Goal: Communication & Community: Answer question/provide support

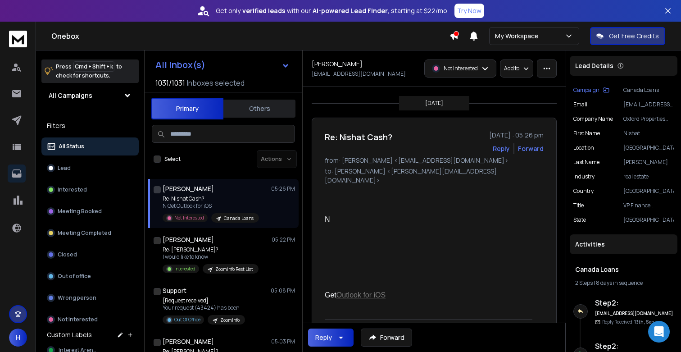
drag, startPoint x: 0, startPoint y: 0, endPoint x: 236, endPoint y: 102, distance: 257.6
click at [236, 102] on button "Others" at bounding box center [259, 109] width 72 height 20
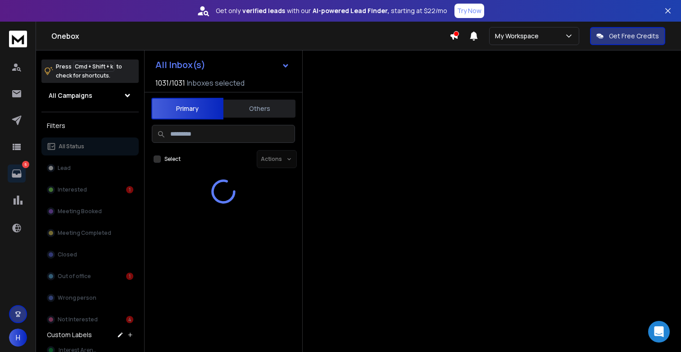
click at [204, 108] on button "Primary" at bounding box center [187, 109] width 72 height 22
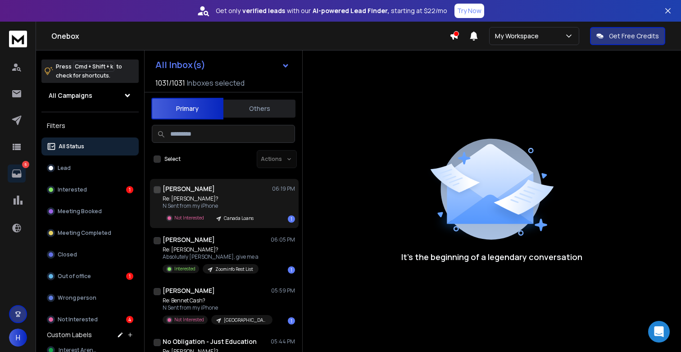
click at [240, 180] on div "[PERSON_NAME] 06:19 PM Re: [PERSON_NAME]? N Sent from my iPhone Not Interested …" at bounding box center [224, 203] width 149 height 49
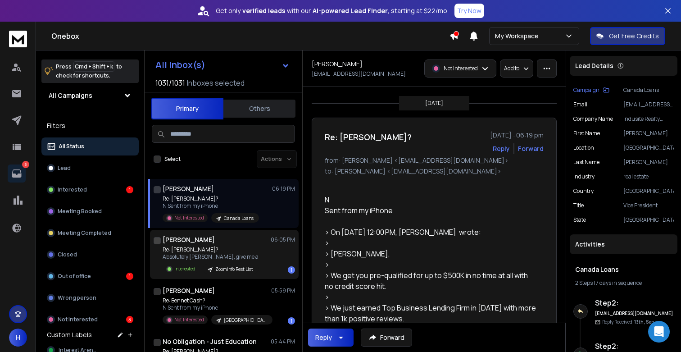
click at [244, 233] on div "[PERSON_NAME] 06:05 PM Re: [PERSON_NAME]? Absolutely [PERSON_NAME], give me a I…" at bounding box center [224, 254] width 149 height 49
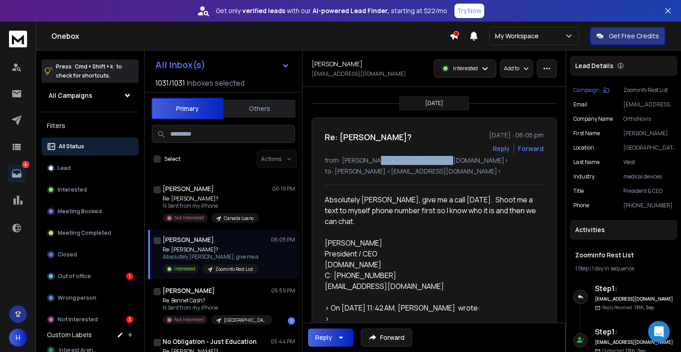
copy p "[EMAIL_ADDRESS][DOMAIN_NAME]"
drag, startPoint x: 441, startPoint y: 159, endPoint x: 374, endPoint y: 157, distance: 67.1
click at [374, 157] on p "from: [PERSON_NAME] <[EMAIL_ADDRESS][DOMAIN_NAME]>" at bounding box center [434, 160] width 219 height 9
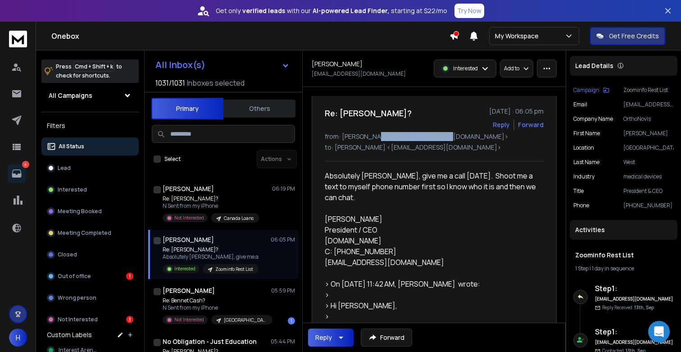
scroll to position [27, 0]
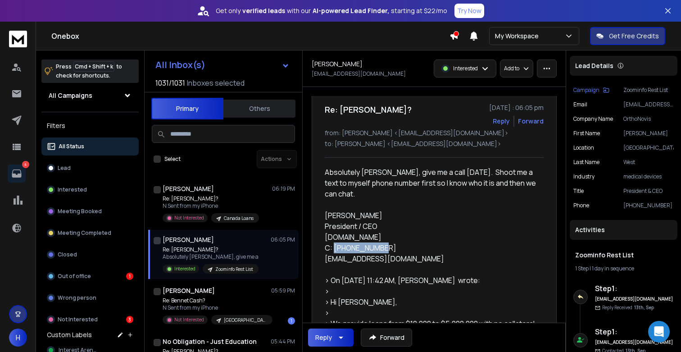
drag, startPoint x: 335, startPoint y: 246, endPoint x: 419, endPoint y: 246, distance: 84.2
click at [419, 246] on div "Absolutely [PERSON_NAME], give me a call [DATE]. Shoot me a text to myself phon…" at bounding box center [434, 332] width 219 height 331
copy div "[PHONE_NUMBER]"
click at [315, 343] on button "Reply" at bounding box center [330, 337] width 45 height 18
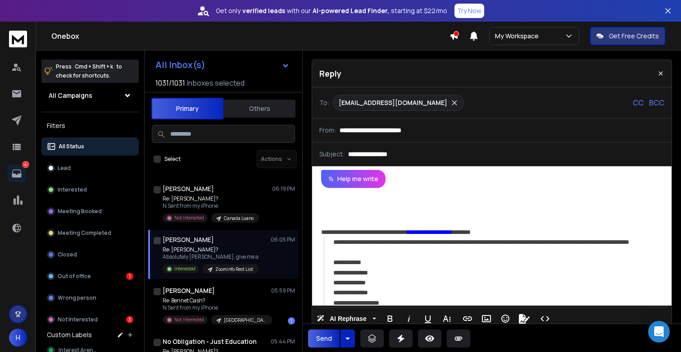
click at [468, 100] on input at bounding box center [499, 103] width 63 height 16
paste input "**********"
type input "**********"
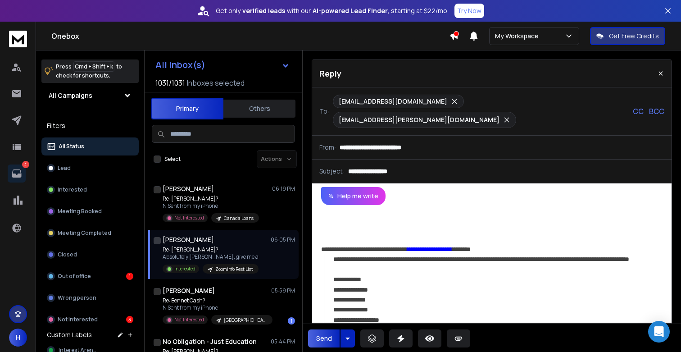
click at [377, 214] on div at bounding box center [491, 219] width 341 height 10
click at [324, 343] on button "Send" at bounding box center [324, 338] width 32 height 18
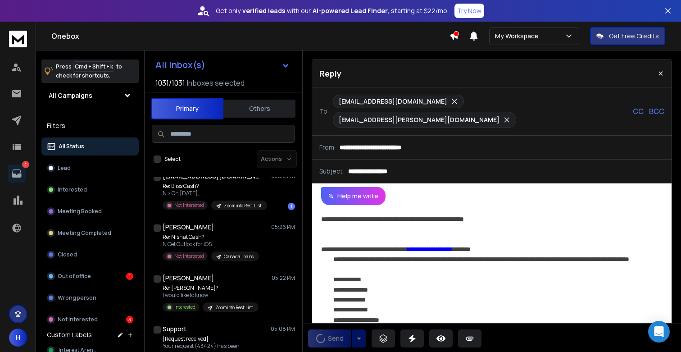
scroll to position [270, 0]
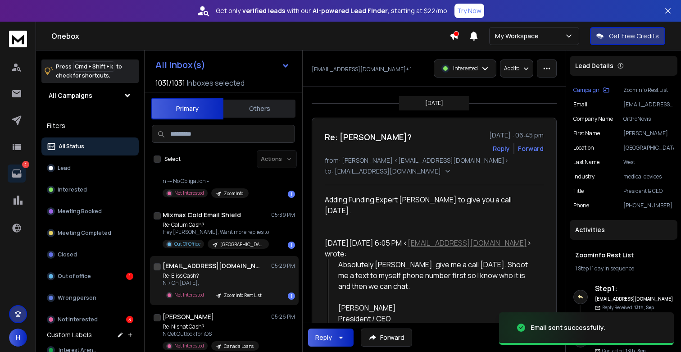
click at [254, 272] on div "[EMAIL_ADDRESS][DOMAIN_NAME] 05:29 PM Re: [PERSON_NAME]? N > On [DATE], Not Int…" at bounding box center [229, 280] width 132 height 38
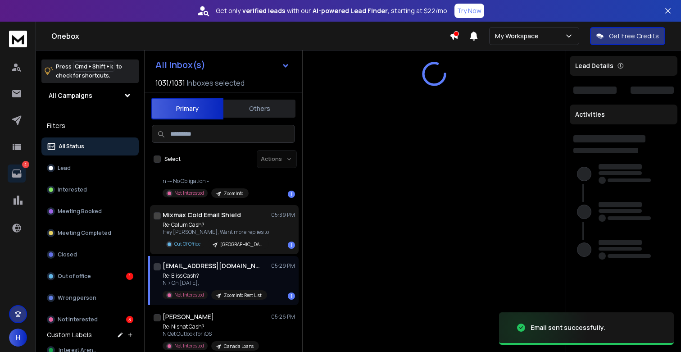
click at [254, 225] on p "Re: Calum Cash?" at bounding box center [216, 224] width 106 height 7
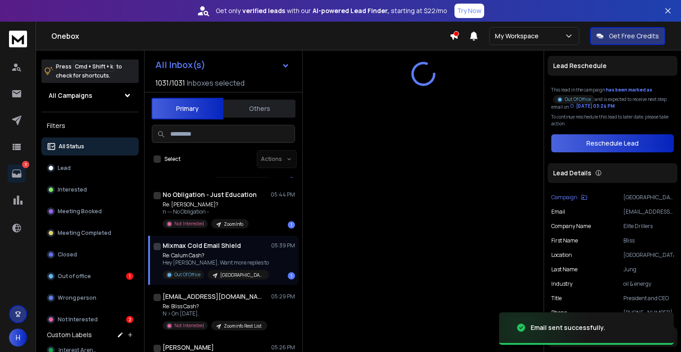
scroll to position [62, 0]
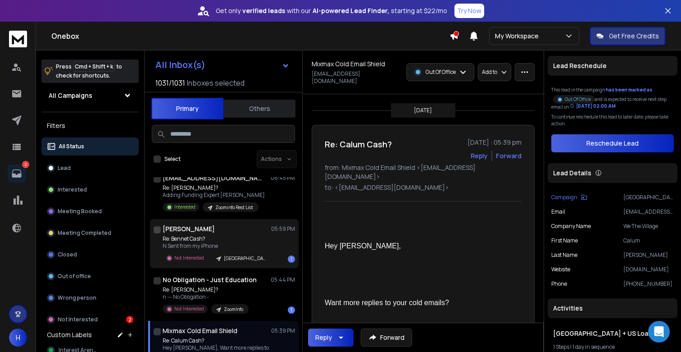
click at [249, 266] on div "[PERSON_NAME] 05:59 PM Re: [PERSON_NAME]? N Sent from my iPhone Not Interested …" at bounding box center [224, 243] width 149 height 49
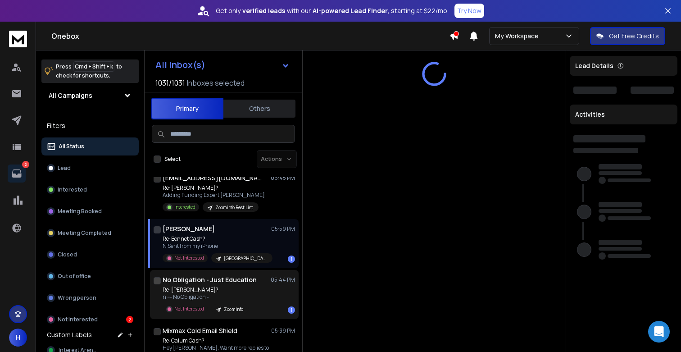
click at [250, 287] on div "Re: [PERSON_NAME]? n --- No Obligation - Not Interested ZoomInfo 1" at bounding box center [229, 299] width 132 height 27
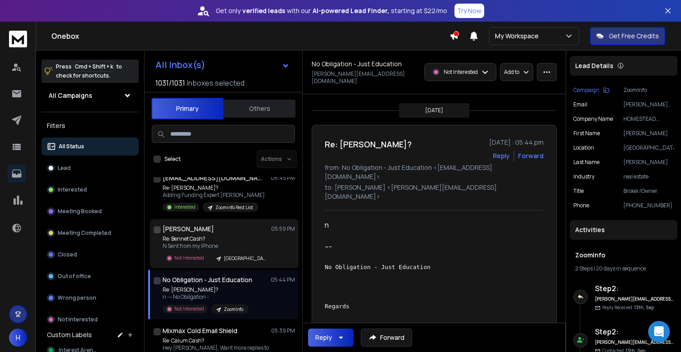
scroll to position [0, 0]
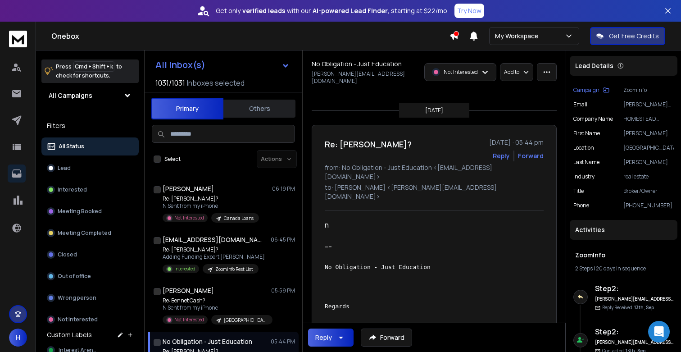
click at [249, 109] on button "Others" at bounding box center [259, 109] width 72 height 20
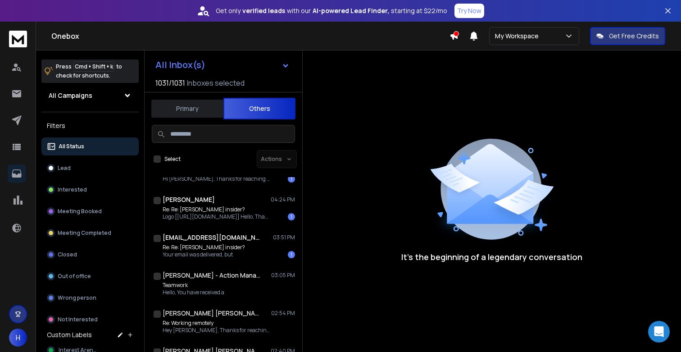
scroll to position [187, 0]
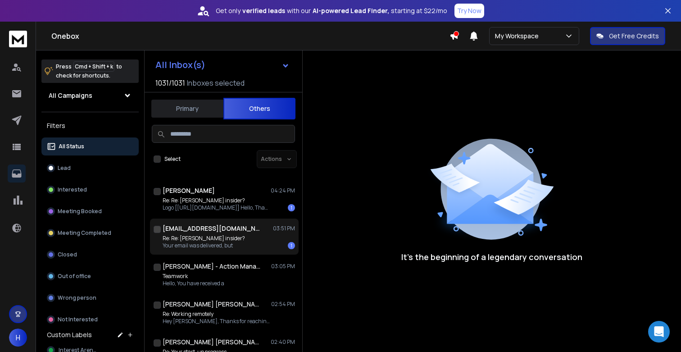
click at [194, 238] on p "Re: Re: [PERSON_NAME] insider?" at bounding box center [204, 238] width 82 height 7
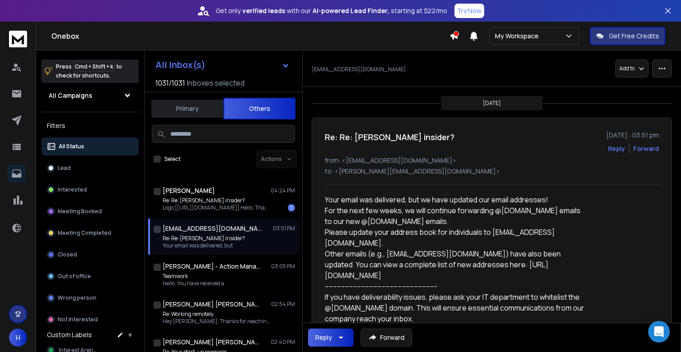
scroll to position [0, 0]
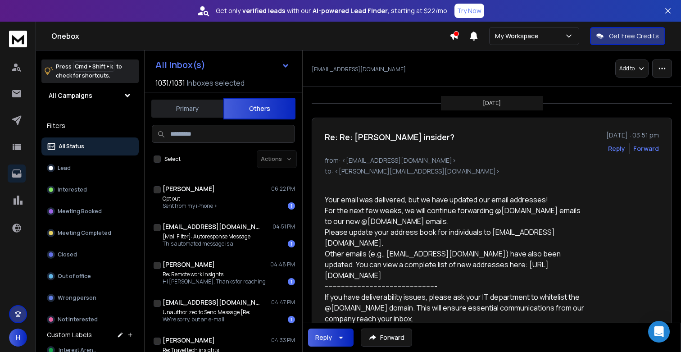
click at [185, 102] on button "Primary" at bounding box center [187, 109] width 72 height 20
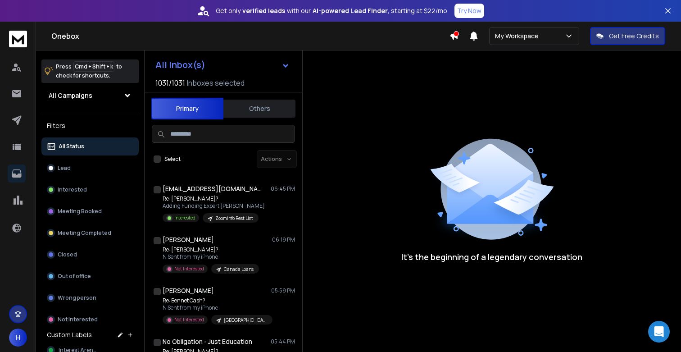
click at [255, 117] on button "Others" at bounding box center [259, 109] width 72 height 20
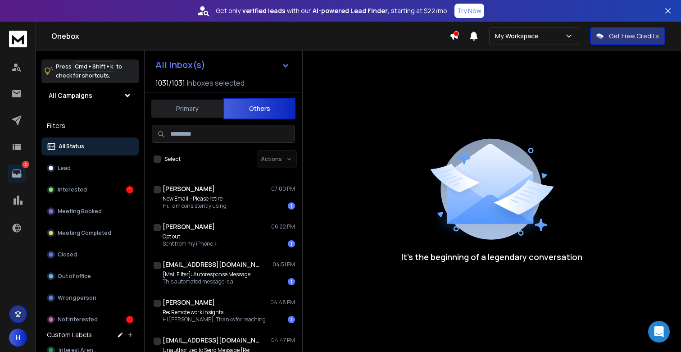
click at [209, 111] on button "Primary" at bounding box center [187, 109] width 72 height 20
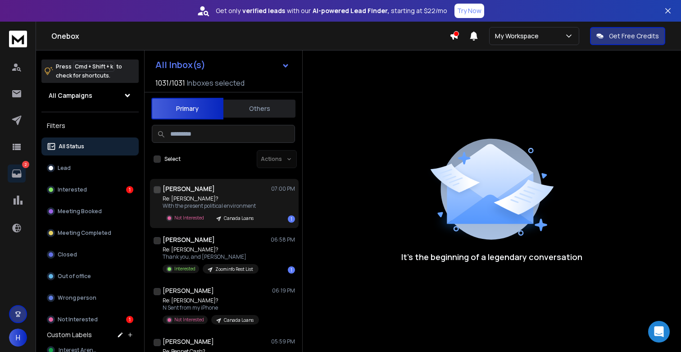
click at [224, 192] on div "[PERSON_NAME] 07:00 PM" at bounding box center [229, 188] width 132 height 9
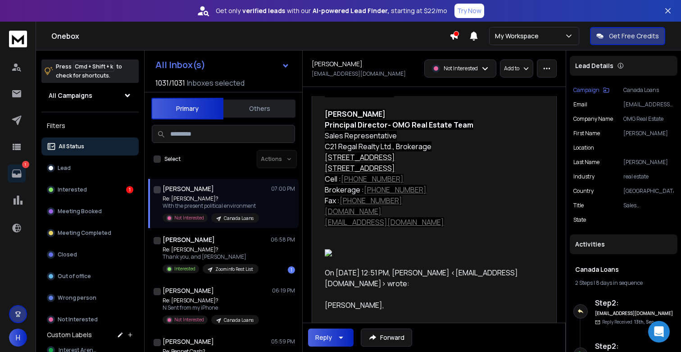
scroll to position [342, 0]
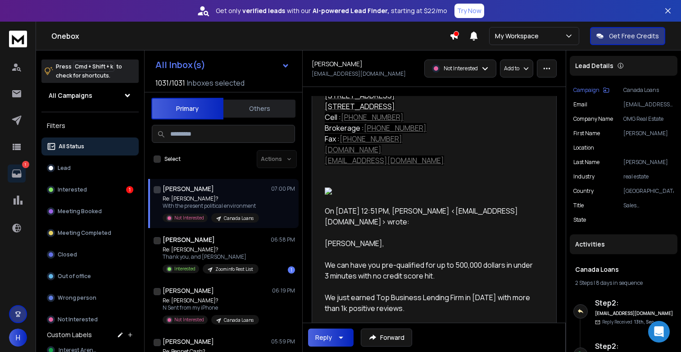
click at [356, 149] on link "[DOMAIN_NAME]" at bounding box center [353, 150] width 57 height 10
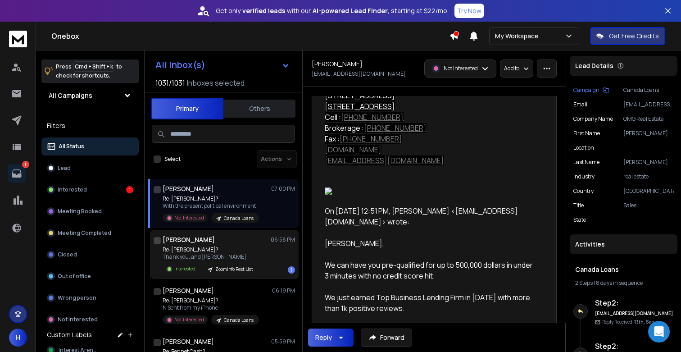
click at [267, 259] on div "Re: [PERSON_NAME]? Thank you, and [PERSON_NAME] quick Interested Zoominfo Rest …" at bounding box center [229, 259] width 132 height 27
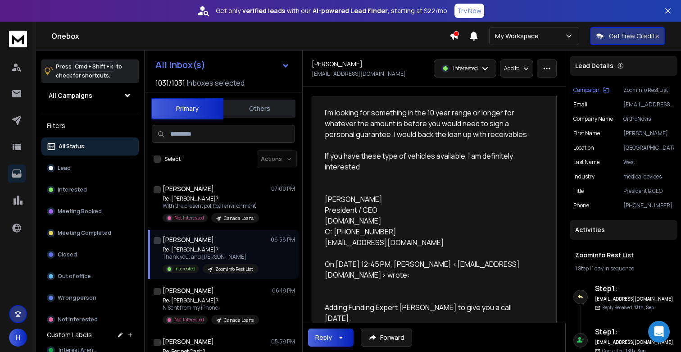
scroll to position [153, 0]
